Goal: Task Accomplishment & Management: Manage account settings

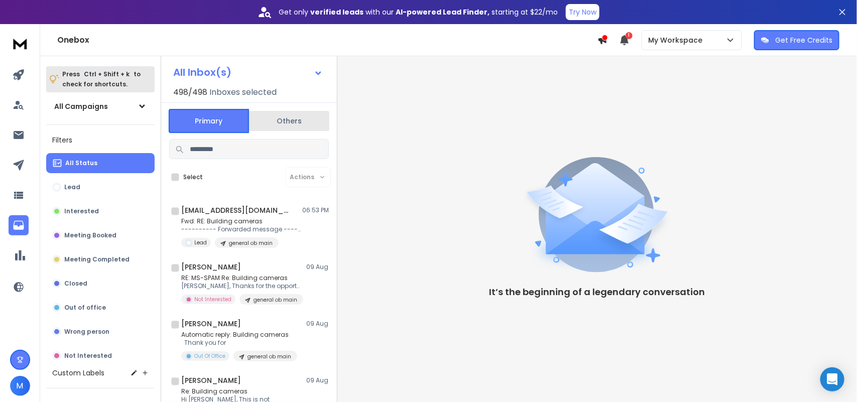
scroll to position [176, 0]
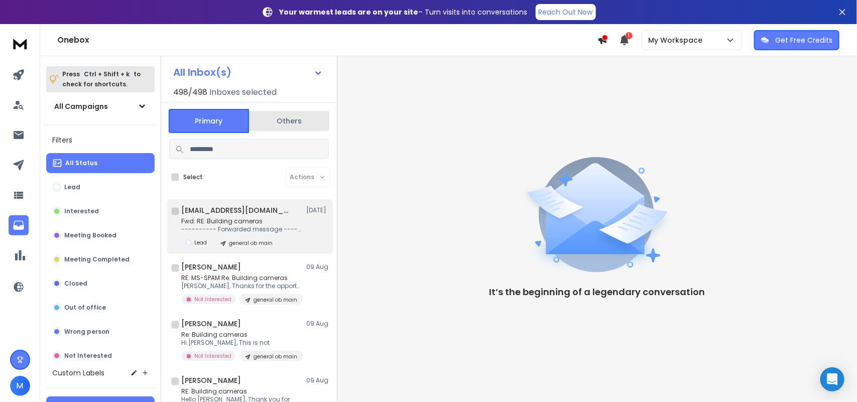
click at [242, 223] on p "Fwd: RE: Building cameras" at bounding box center [241, 222] width 121 height 8
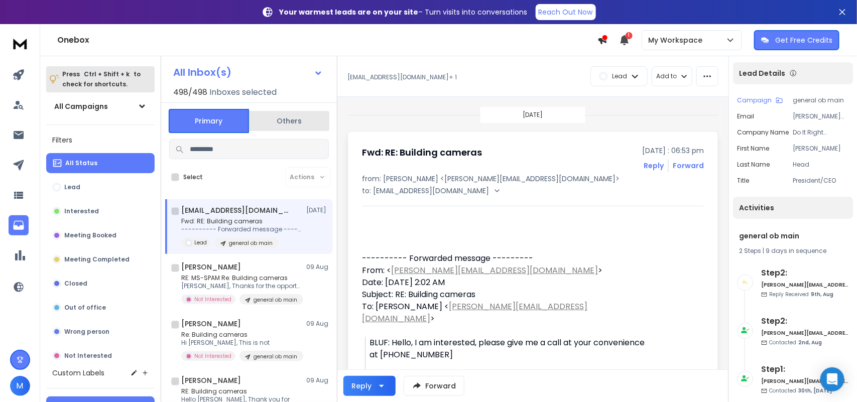
click at [636, 73] on icon at bounding box center [635, 76] width 8 height 8
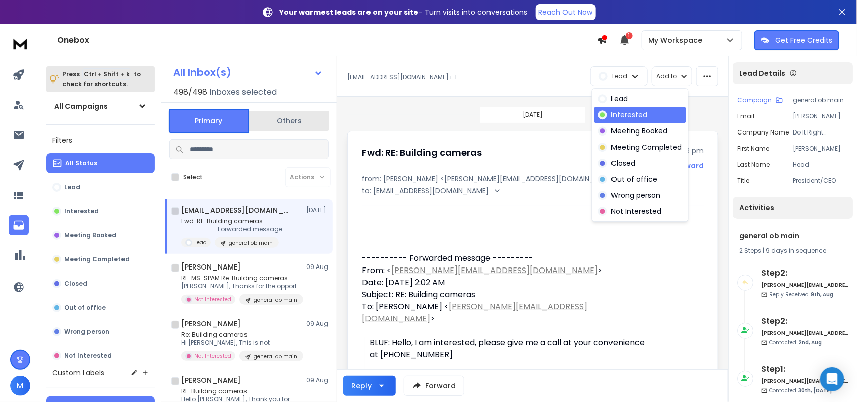
click at [618, 116] on p "Interested" at bounding box center [630, 115] width 36 height 10
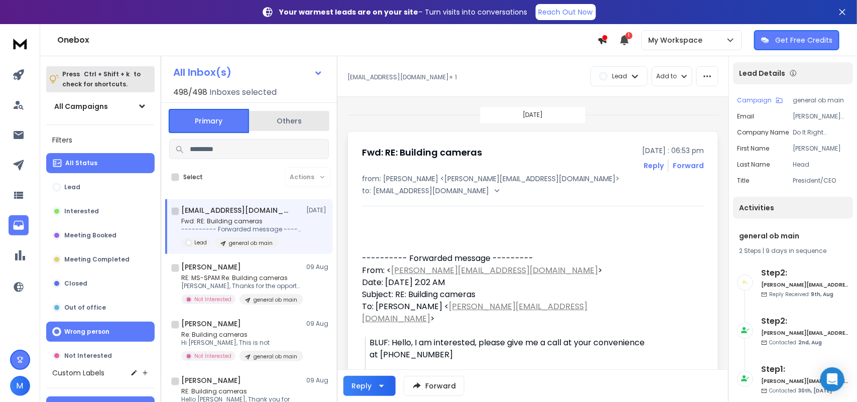
scroll to position [126, 0]
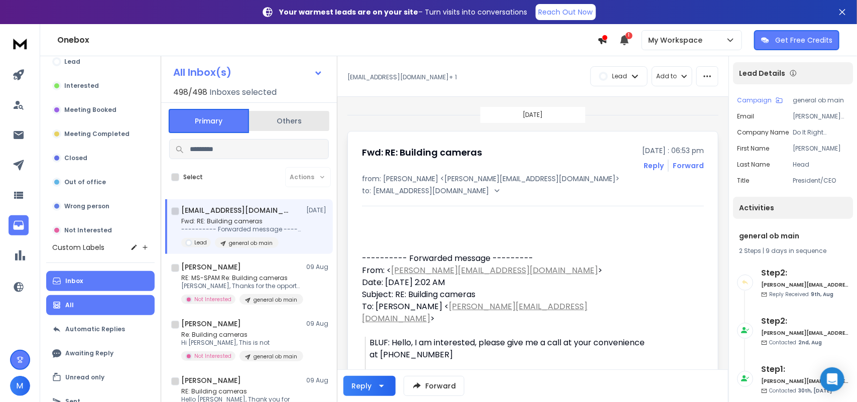
click at [68, 304] on p "All" at bounding box center [69, 305] width 9 height 8
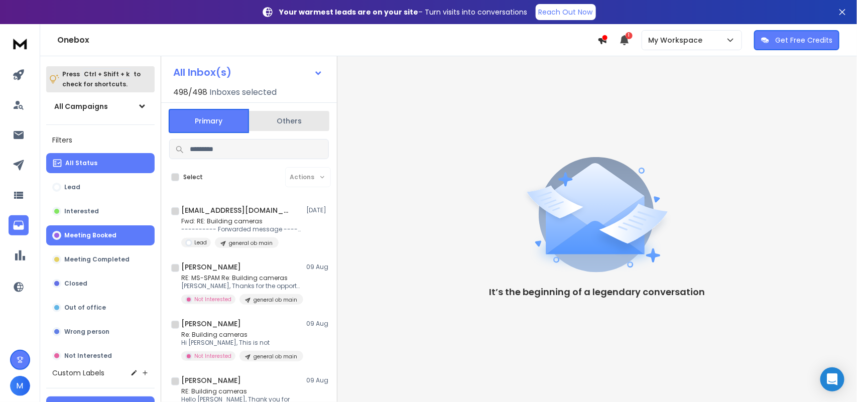
scroll to position [126, 0]
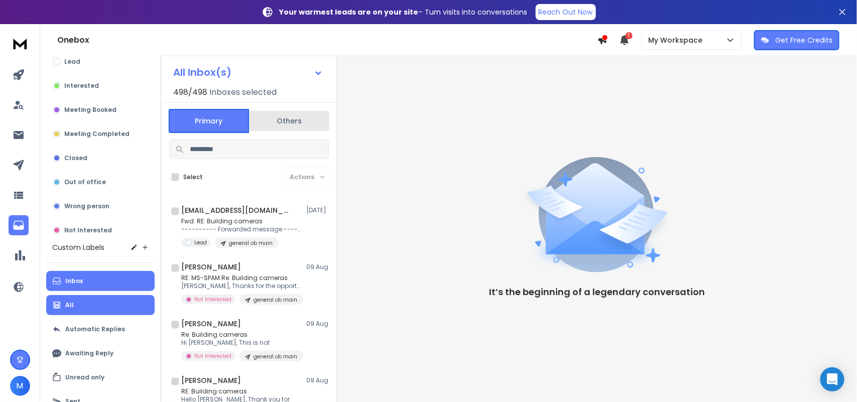
click at [67, 305] on p "All" at bounding box center [69, 305] width 9 height 8
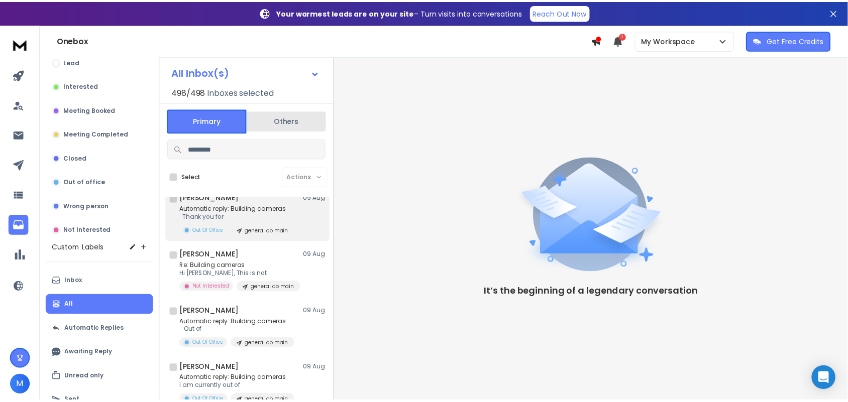
scroll to position [0, 0]
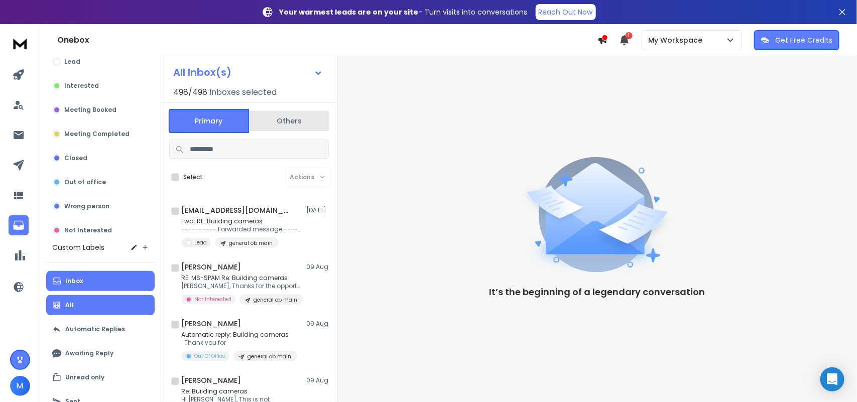
click at [79, 279] on p "Inbox" at bounding box center [74, 281] width 18 height 8
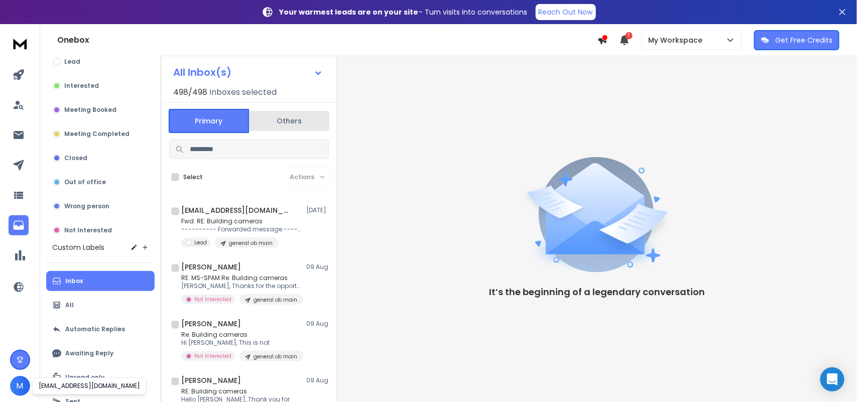
click at [19, 386] on span "M" at bounding box center [20, 386] width 20 height 20
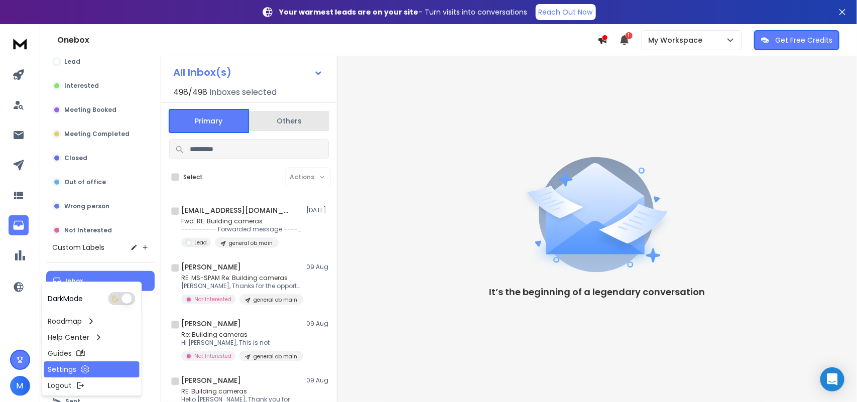
click at [67, 370] on p "Settings" at bounding box center [62, 370] width 29 height 10
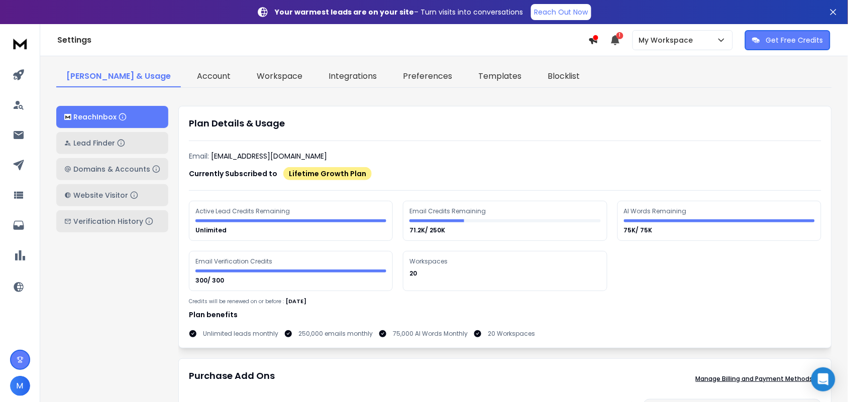
click at [537, 71] on link "Blocklist" at bounding box center [563, 76] width 53 height 21
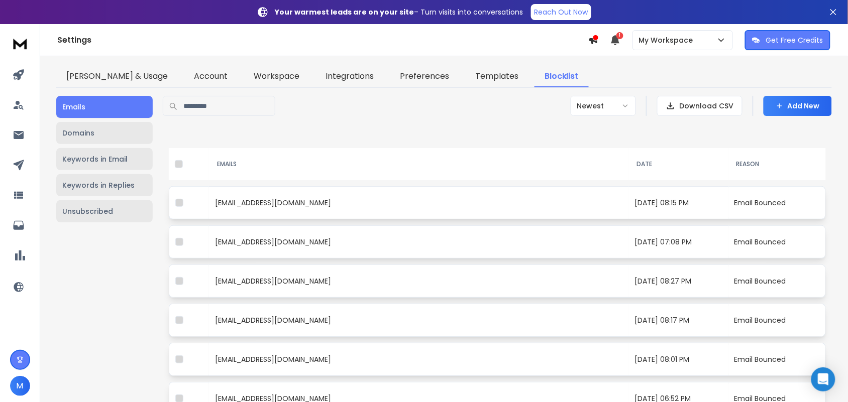
click at [810, 103] on p "Add New" at bounding box center [804, 106] width 32 height 10
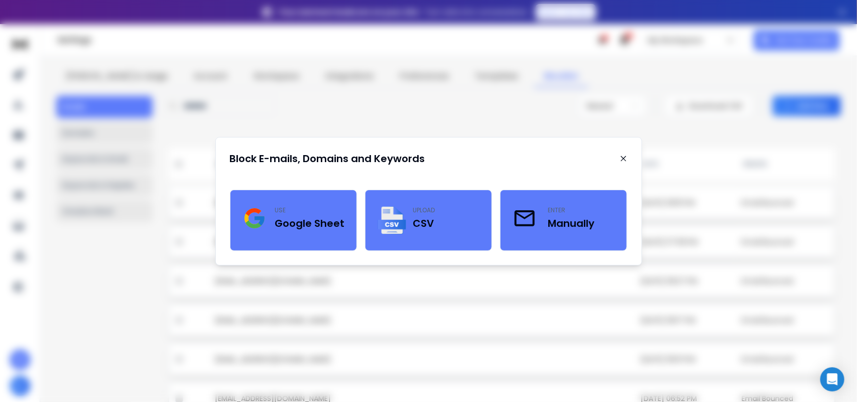
click at [396, 221] on rect at bounding box center [392, 220] width 28 height 28
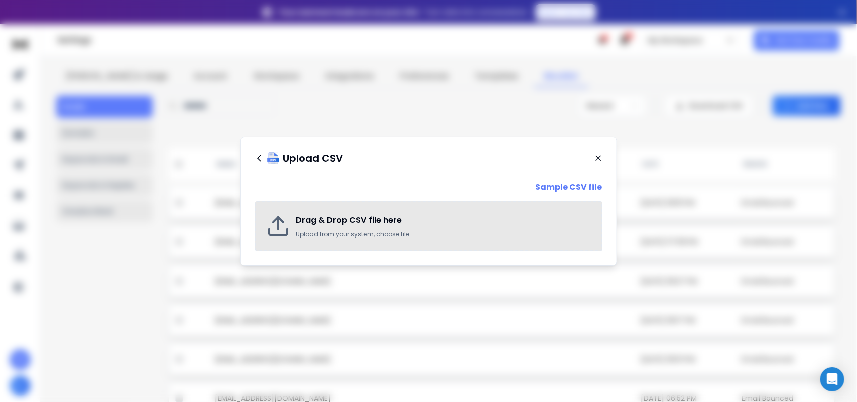
click at [383, 222] on h2 "Drag & Drop CSV file here" at bounding box center [443, 220] width 295 height 12
type input "**********"
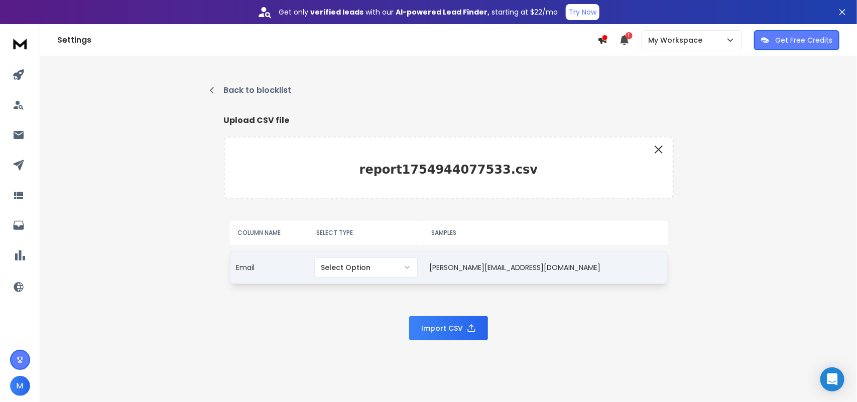
click at [415, 261] on button "Select Option" at bounding box center [365, 268] width 103 height 20
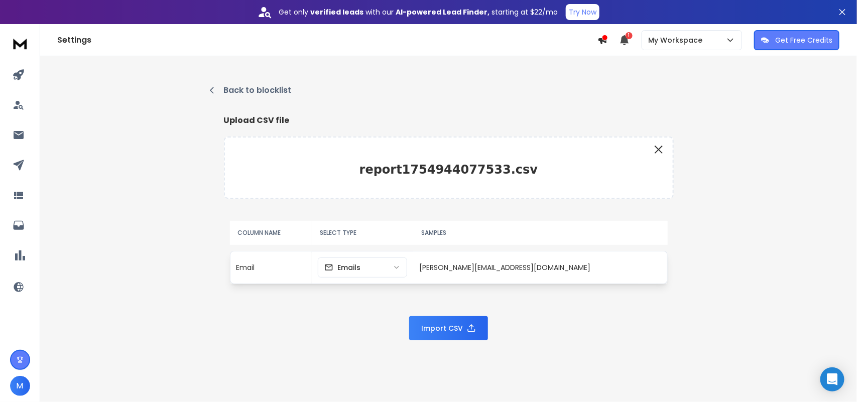
click at [443, 328] on button "Import CSV" at bounding box center [448, 328] width 79 height 24
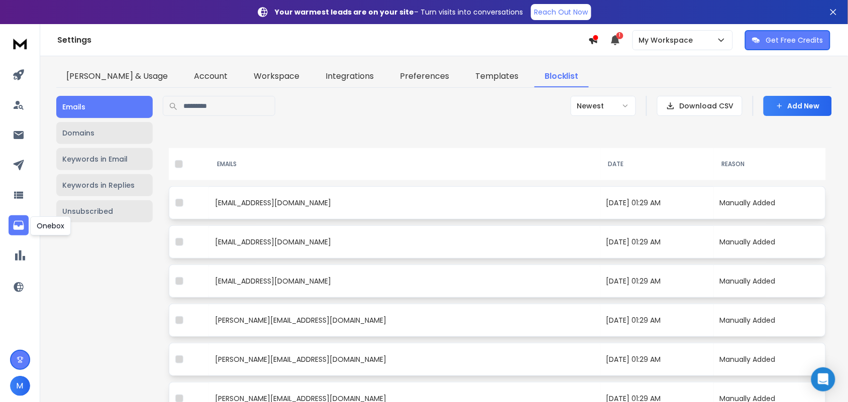
click at [20, 229] on icon at bounding box center [18, 225] width 11 height 9
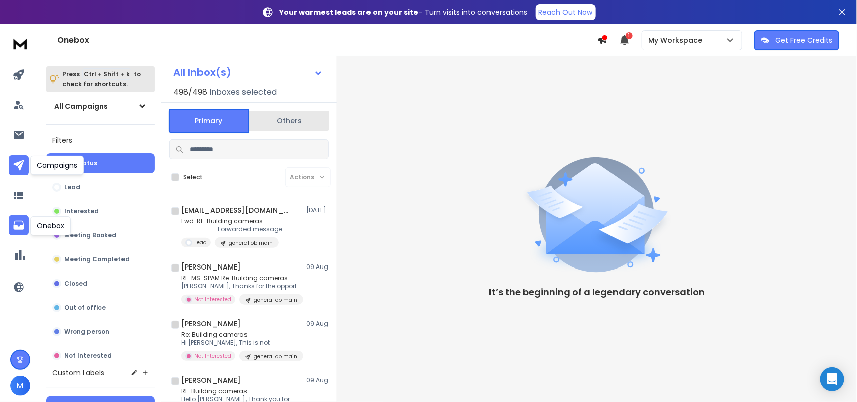
click at [23, 164] on icon at bounding box center [19, 165] width 12 height 12
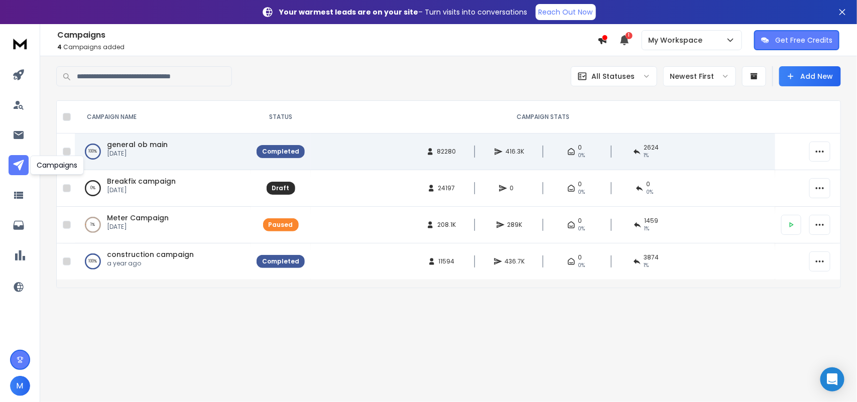
click at [145, 147] on span "general ob main" at bounding box center [137, 145] width 61 height 10
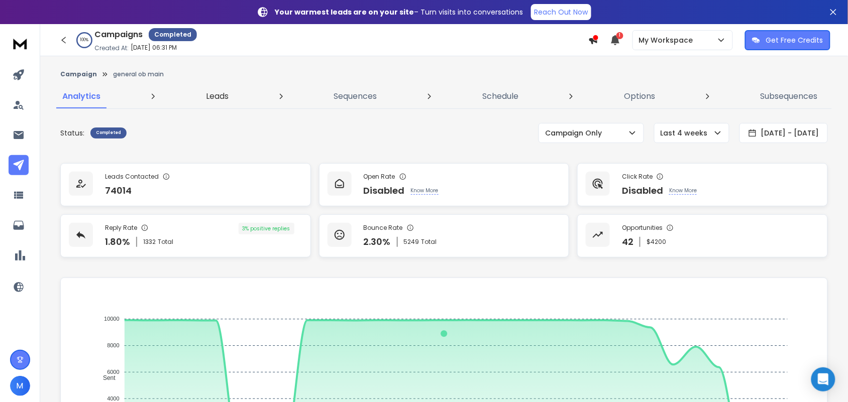
click at [211, 93] on p "Leads" at bounding box center [217, 96] width 23 height 12
